Goal: Task Accomplishment & Management: Manage account settings

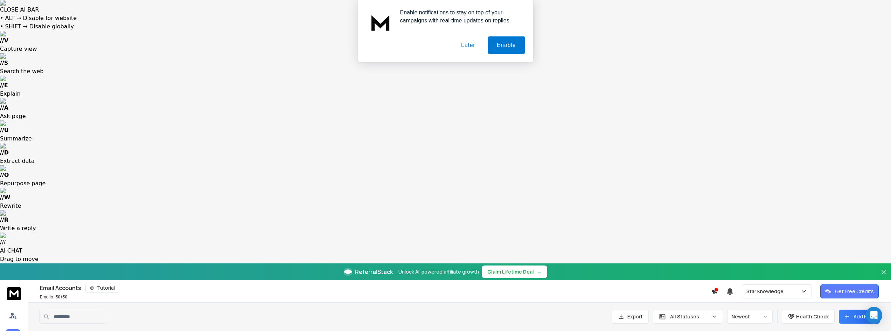
click at [468, 45] on button "Later" at bounding box center [469, 45] width 32 height 18
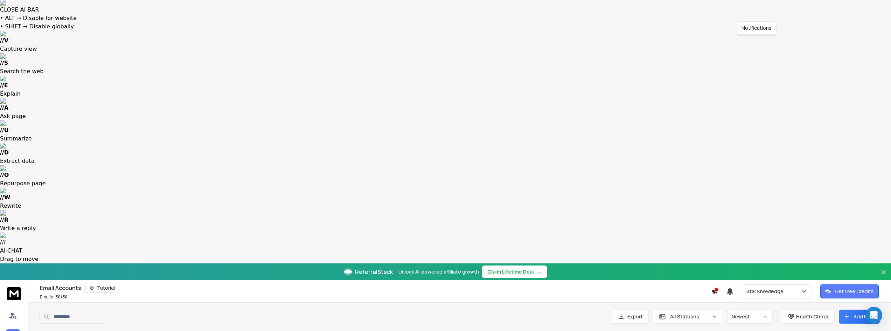
click at [765, 29] on div "Notifications" at bounding box center [756, 27] width 39 height 13
click at [797, 288] on div "Star Knowledge" at bounding box center [777, 291] width 61 height 7
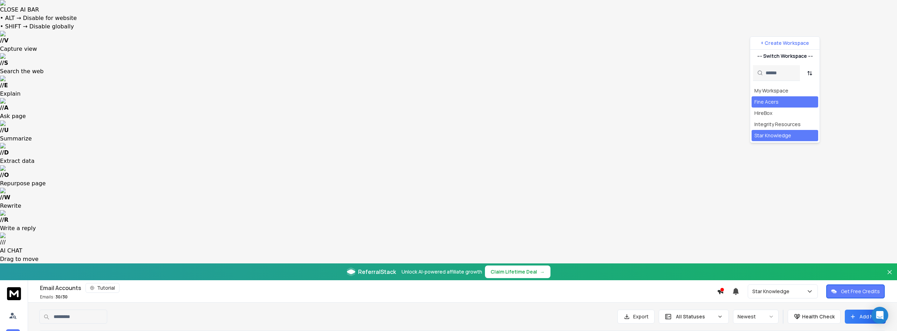
click at [782, 98] on div "Fine Acers" at bounding box center [784, 101] width 67 height 11
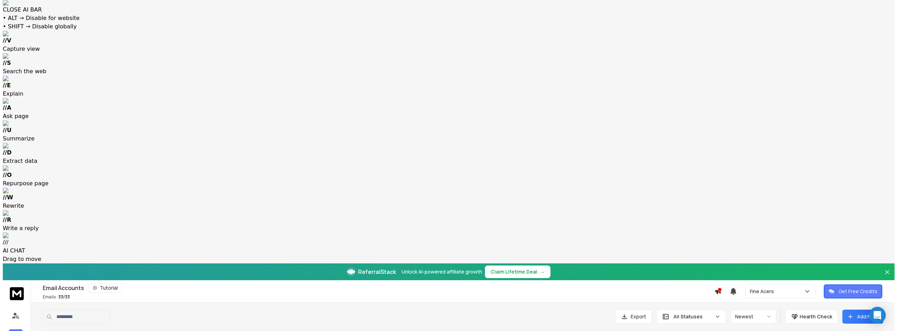
scroll to position [519, 0]
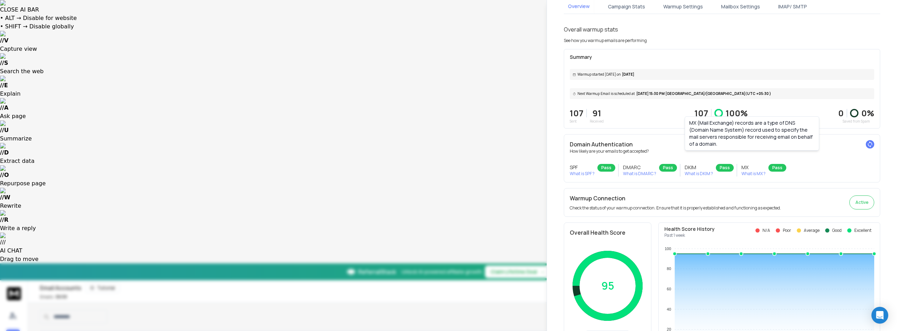
scroll to position [70, 0]
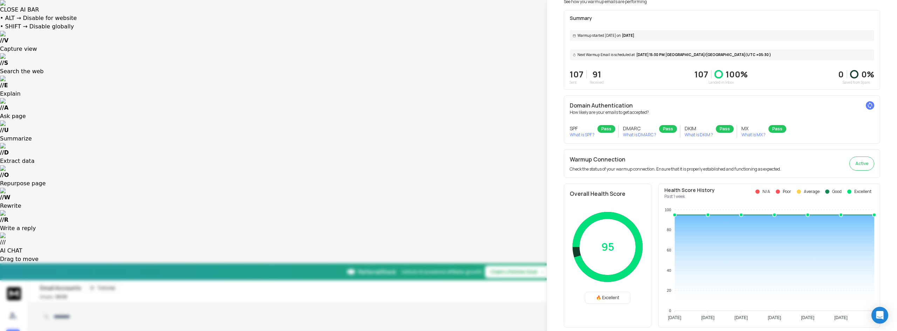
click at [851, 165] on button "Active" at bounding box center [861, 164] width 25 height 14
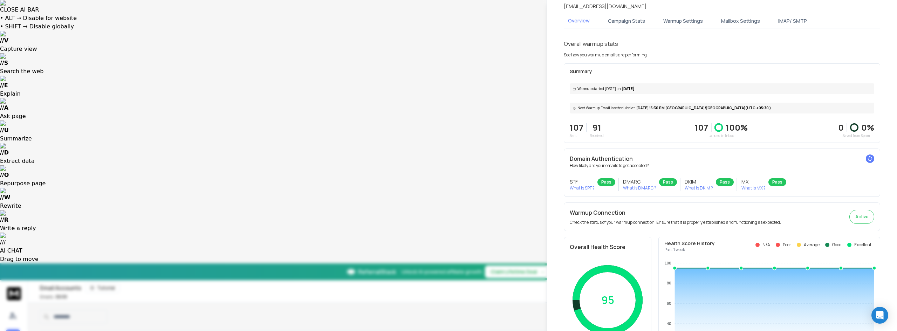
scroll to position [0, 0]
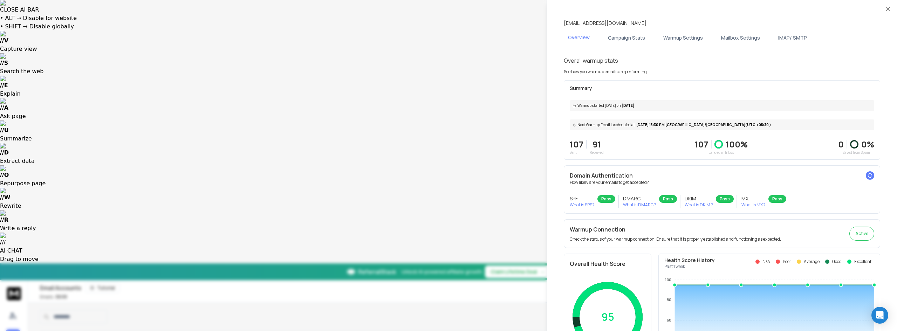
click at [682, 37] on button "Warmup Settings" at bounding box center [683, 37] width 48 height 15
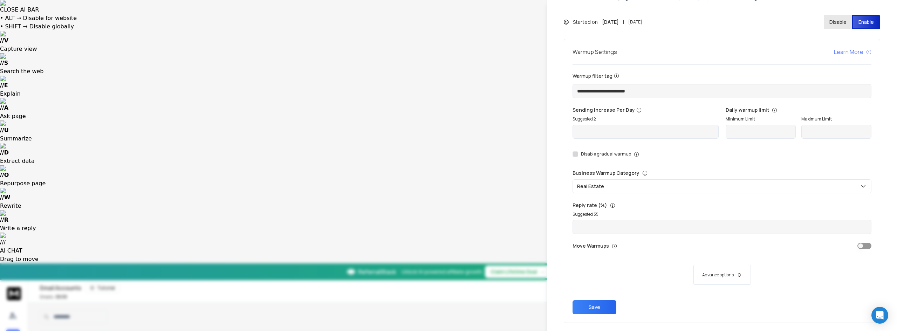
scroll to position [51, 0]
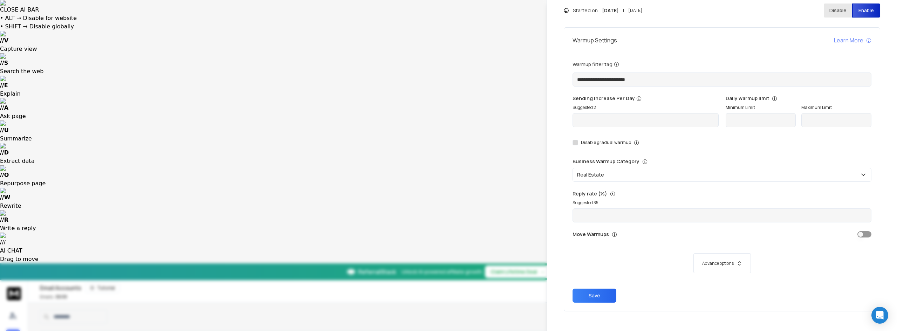
click at [700, 270] on div "Advance options" at bounding box center [721, 263] width 57 height 20
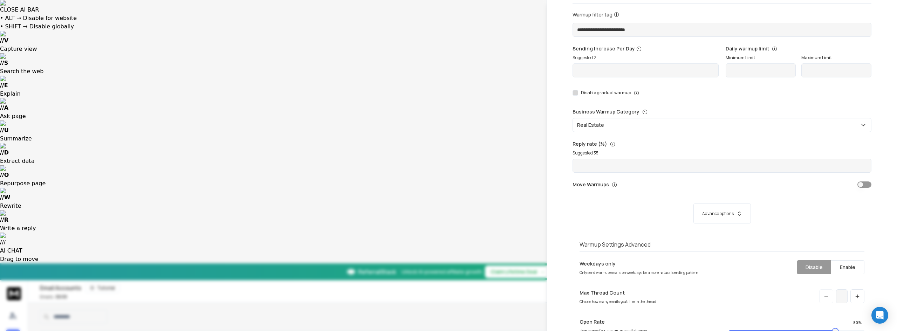
scroll to position [11, 0]
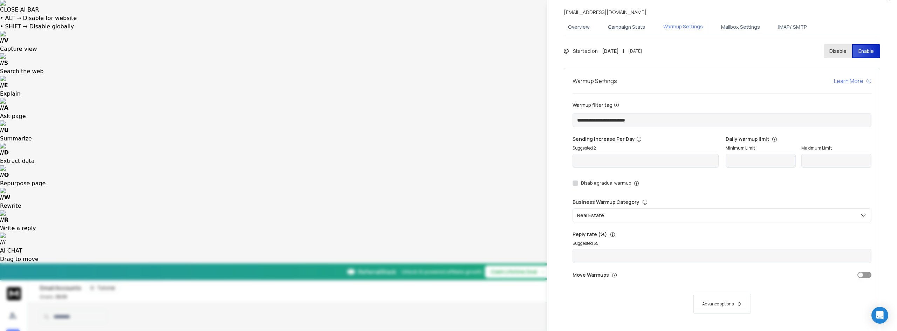
click at [798, 24] on button "IMAP/ SMTP" at bounding box center [792, 26] width 37 height 15
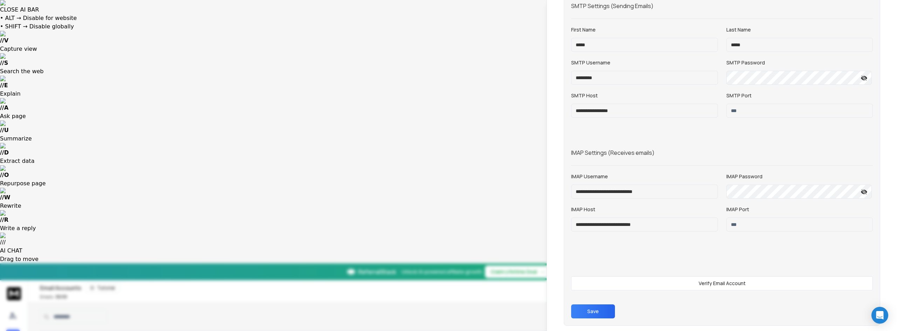
scroll to position [71, 0]
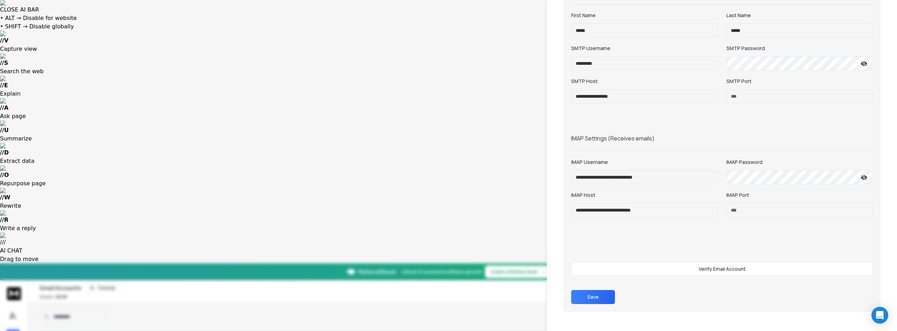
click at [861, 63] on icon at bounding box center [864, 64] width 6 height 6
click at [862, 179] on icon at bounding box center [864, 177] width 6 height 4
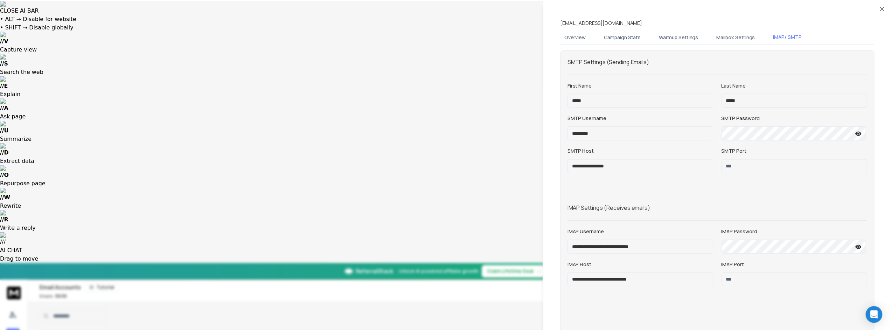
scroll to position [0, 0]
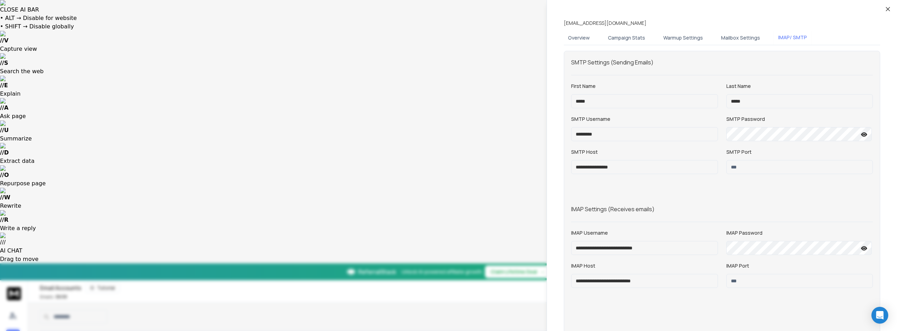
click at [884, 10] on icon "button" at bounding box center [887, 9] width 7 height 7
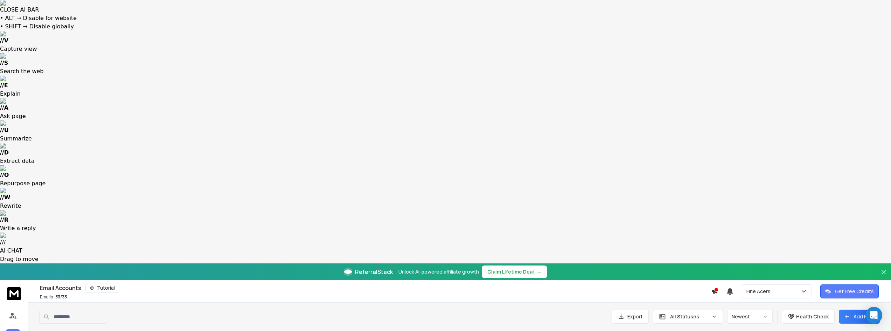
scroll to position [134, 0]
